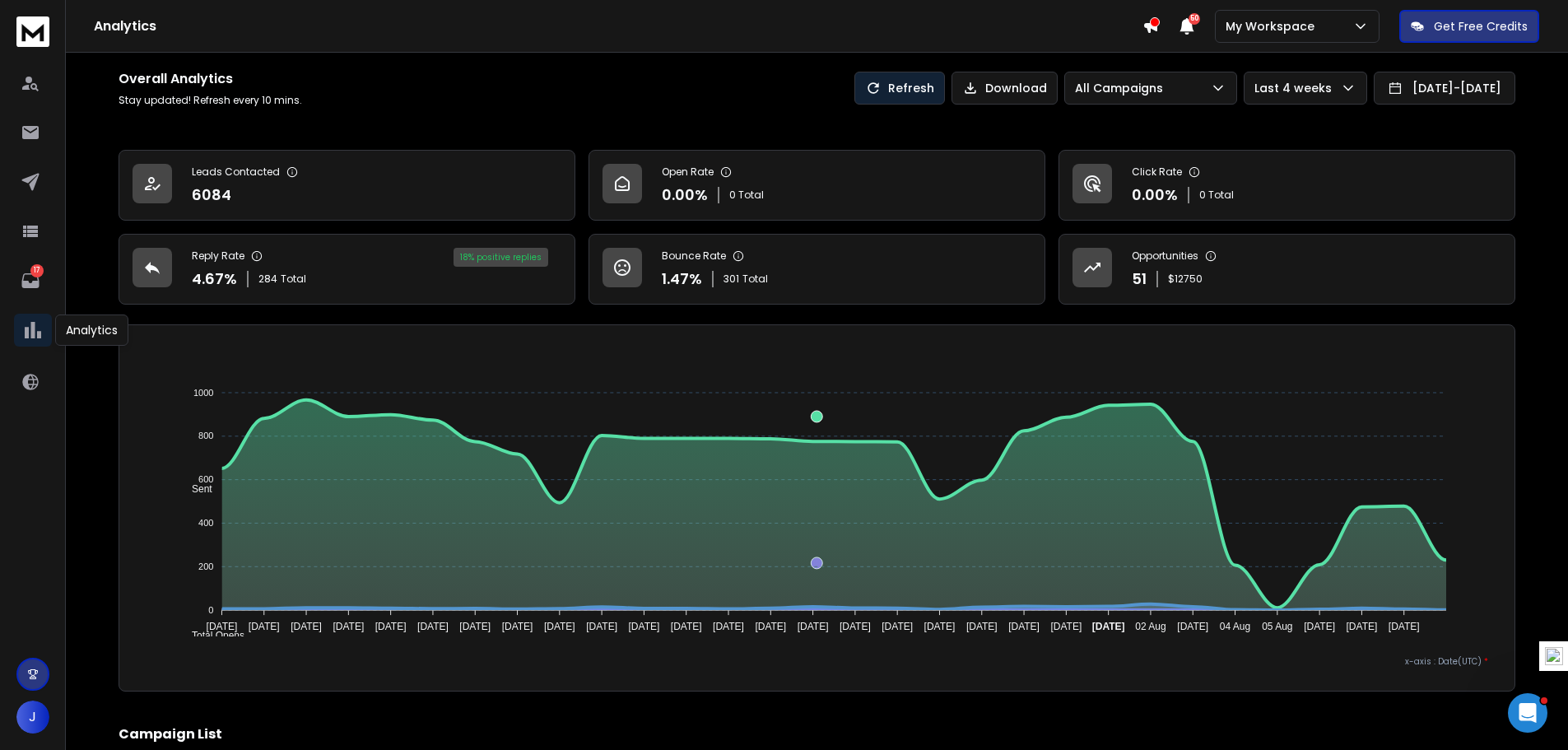
click at [889, 88] on p "Refresh" at bounding box center [911, 88] width 46 height 16
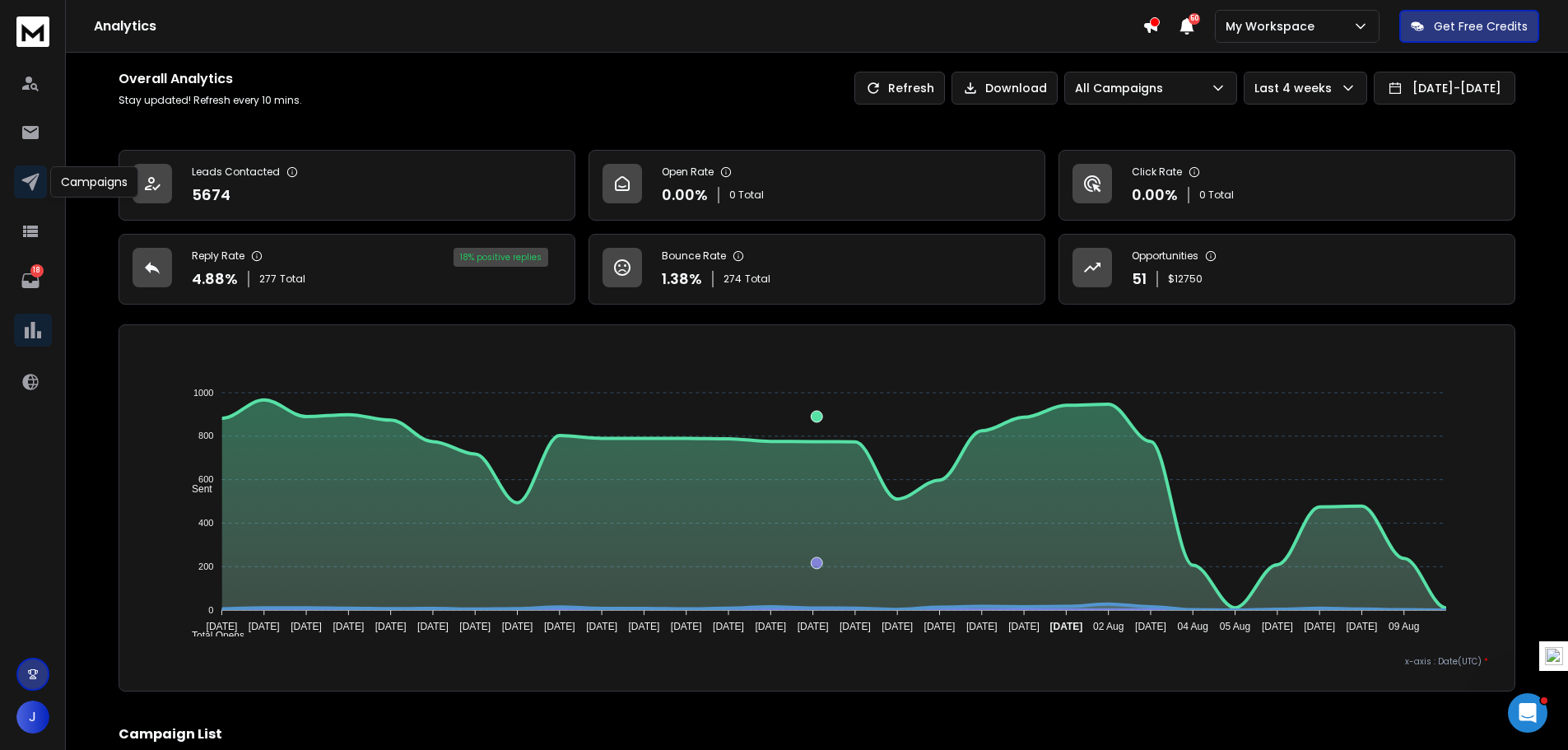
click at [30, 177] on icon at bounding box center [30, 181] width 17 height 17
